Goal: Find contact information: Find contact information

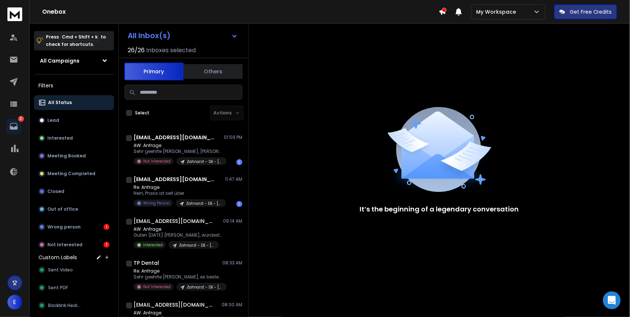
click at [215, 142] on p "AW: Anfrage" at bounding box center [178, 145] width 89 height 6
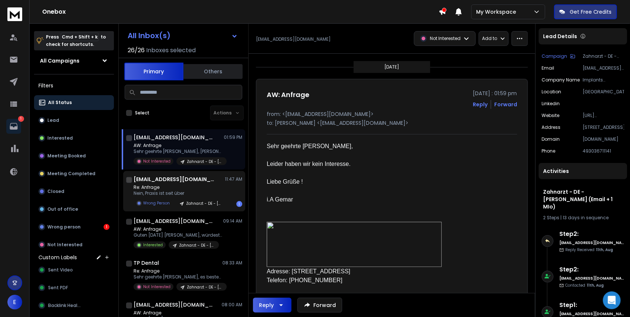
click at [214, 181] on div "[EMAIL_ADDRESS][DOMAIN_NAME] 11:47 AM" at bounding box center [188, 178] width 109 height 7
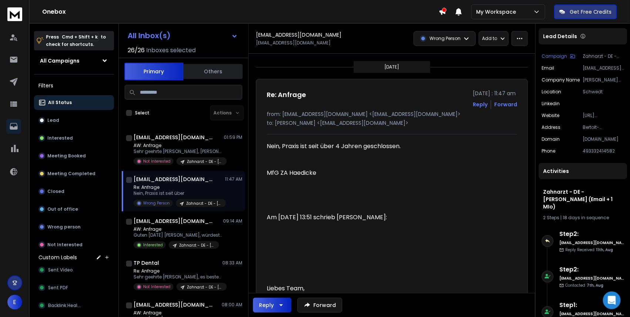
click at [437, 41] on div "Wrong Person" at bounding box center [444, 38] width 61 height 14
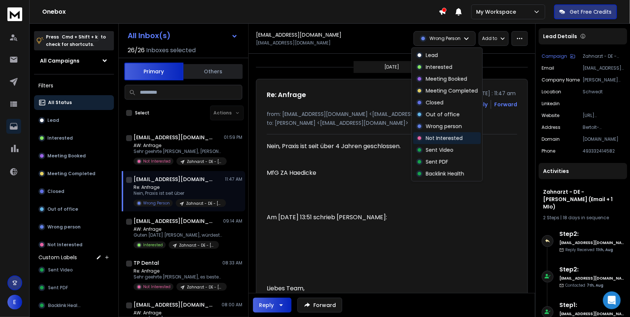
click at [434, 132] on div "Not Interested" at bounding box center [447, 138] width 68 height 12
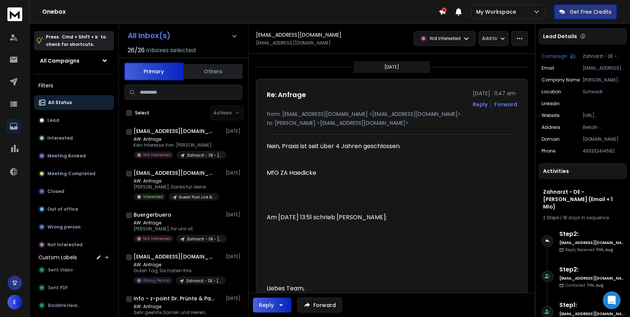
scroll to position [724, 0]
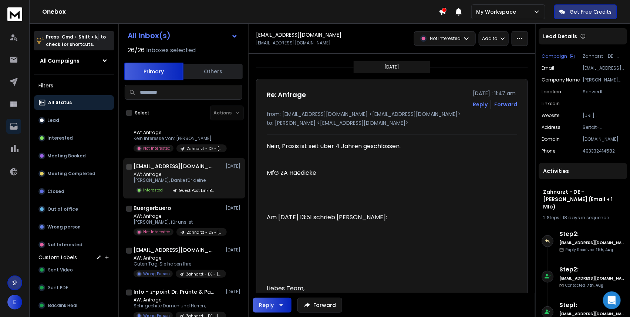
click at [205, 177] on p "[PERSON_NAME], Danke für deine" at bounding box center [176, 180] width 85 height 6
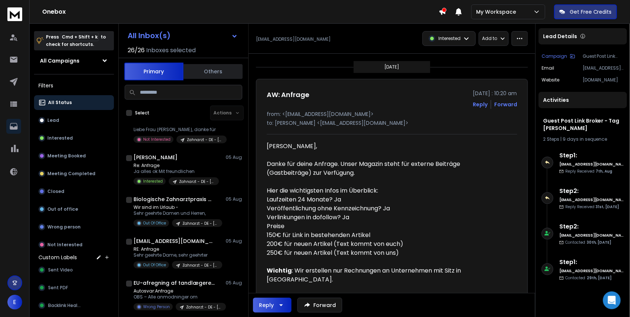
scroll to position [1153, 0]
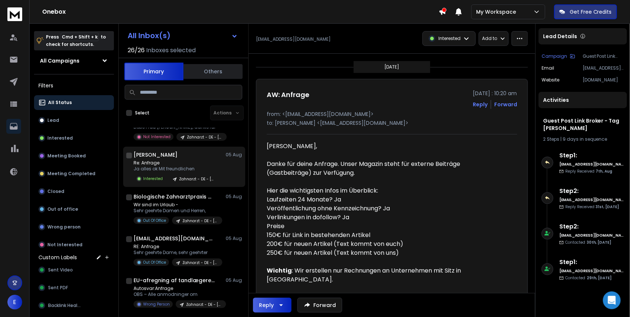
click at [209, 160] on p "Re: Anfrage" at bounding box center [176, 163] width 85 height 6
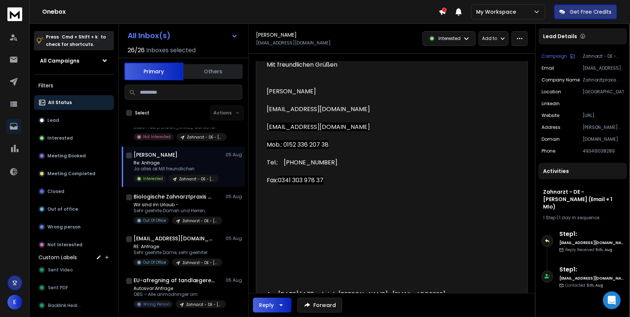
scroll to position [103, 0]
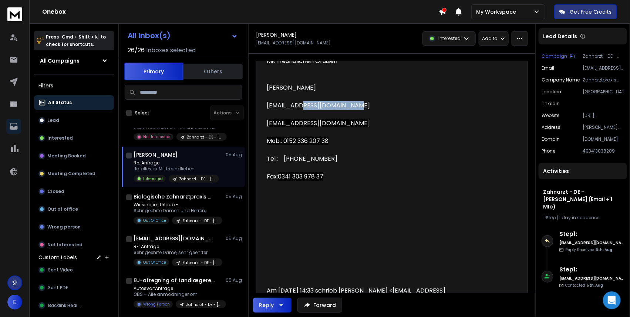
drag, startPoint x: 347, startPoint y: 102, endPoint x: 297, endPoint y: 104, distance: 50.0
click at [297, 104] on div "[EMAIL_ADDRESS][DOMAIN_NAME]" at bounding box center [375, 105] width 216 height 9
click at [600, 80] on p "Zahnarztpraxis [PERSON_NAME] [GEOGRAPHIC_DATA] | Prophylaxe & Implantologie" at bounding box center [603, 80] width 41 height 6
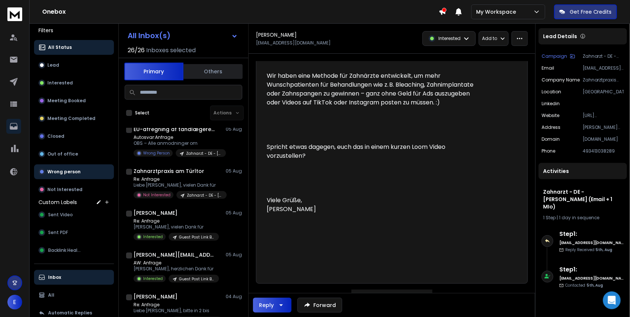
scroll to position [82, 0]
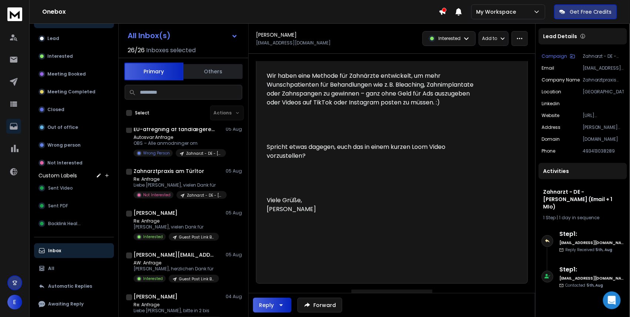
click at [85, 225] on button "Backlink Health" at bounding box center [74, 223] width 80 height 15
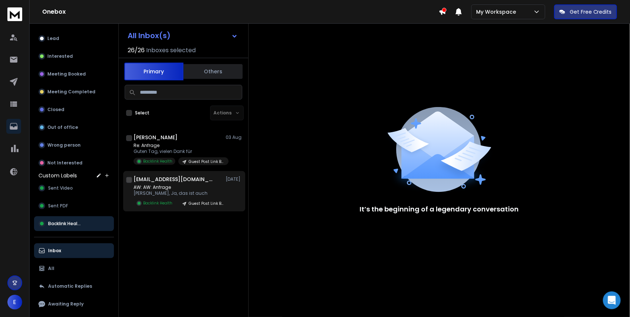
click at [207, 186] on p "AW: AW: Anfrage" at bounding box center [178, 187] width 89 height 6
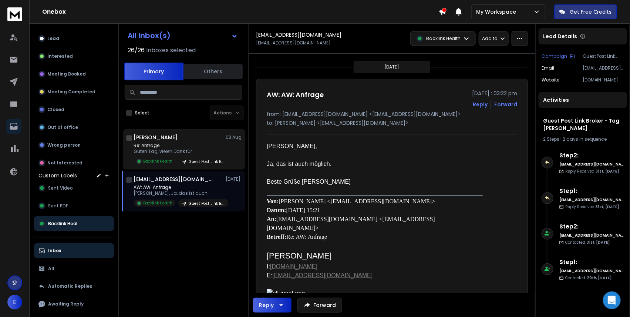
click at [186, 142] on p "Re: Anfrage" at bounding box center [178, 145] width 89 height 6
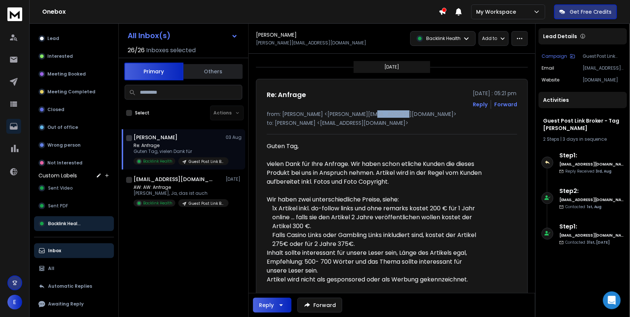
drag, startPoint x: 371, startPoint y: 114, endPoint x: 400, endPoint y: 114, distance: 29.6
click at [400, 114] on p "from: [PERSON_NAME] <[PERSON_NAME][EMAIL_ADDRESS][DOMAIN_NAME]>" at bounding box center [392, 113] width 251 height 7
copy p "[DOMAIN_NAME]"
